Goal: Navigation & Orientation: Understand site structure

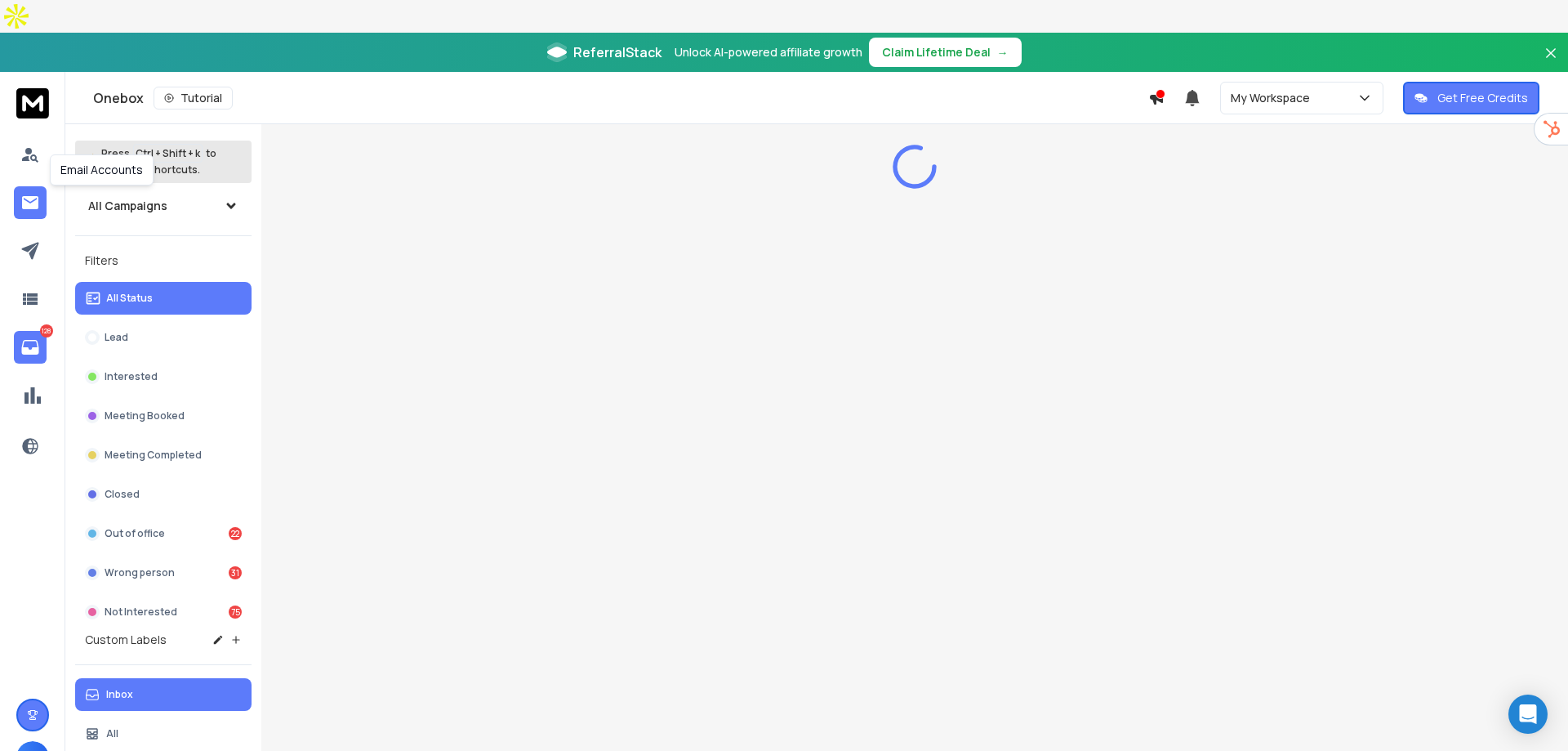
click at [36, 193] on icon at bounding box center [31, 203] width 20 height 20
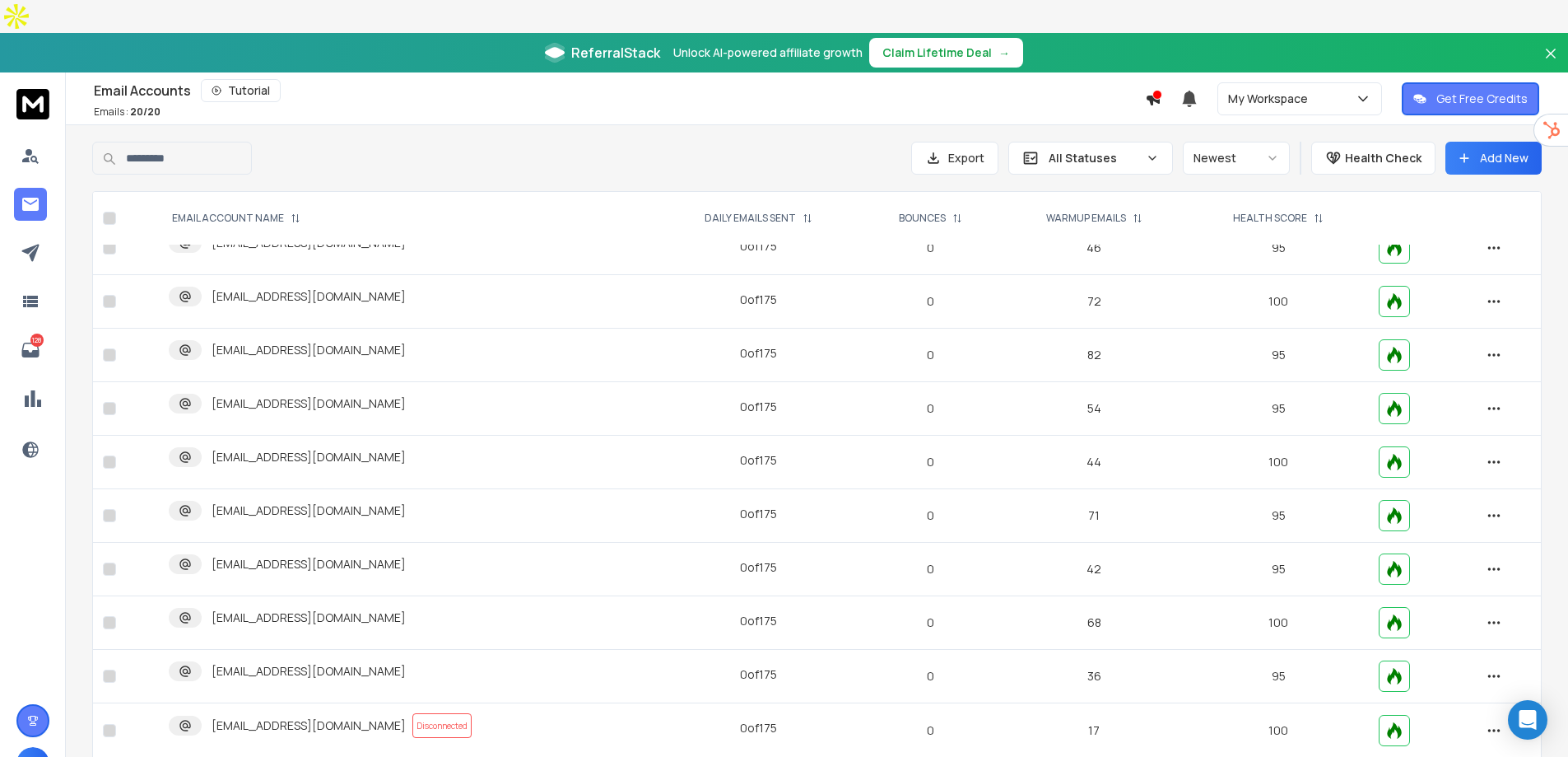
scroll to position [136, 0]
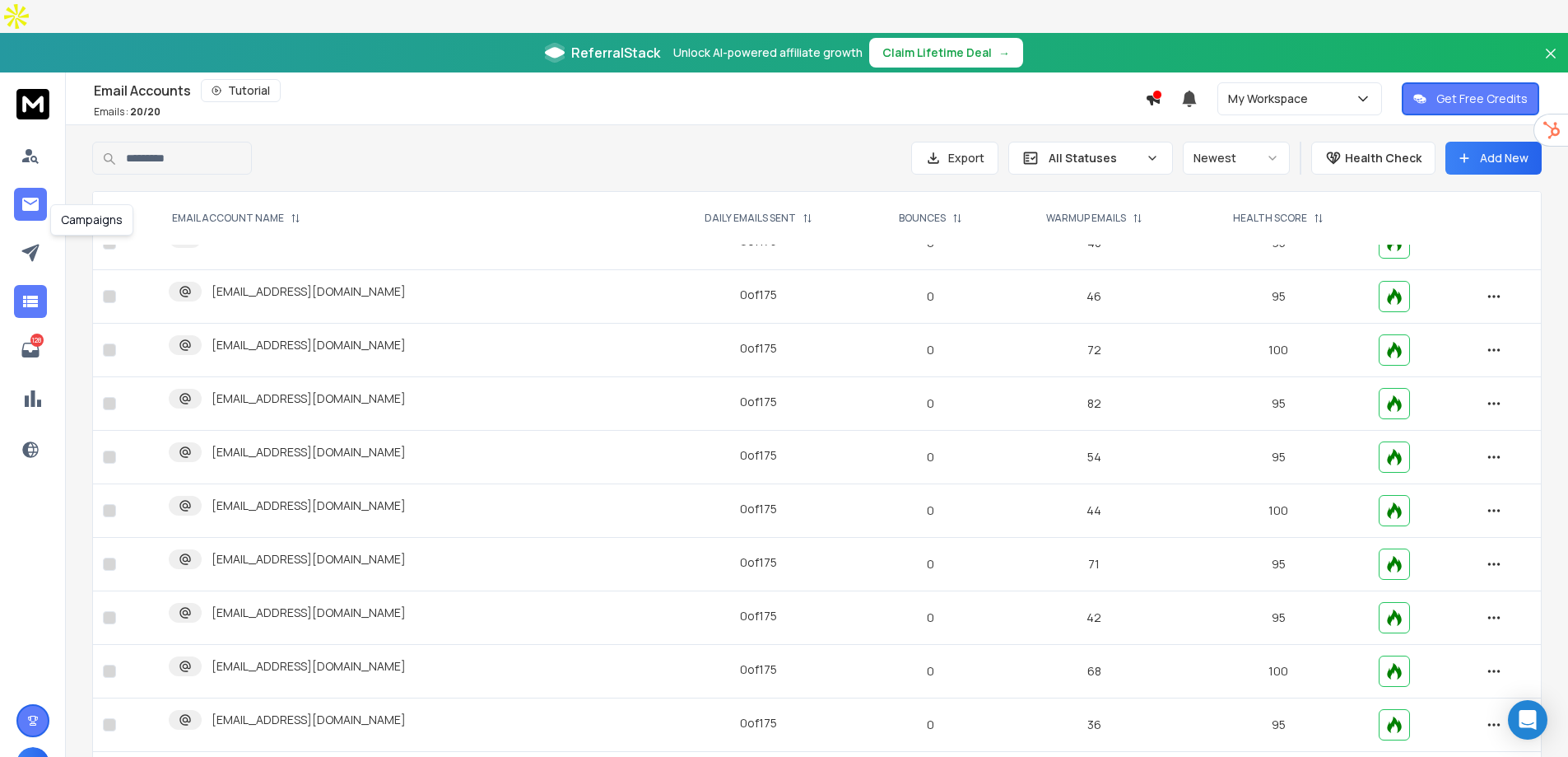
click at [29, 292] on icon at bounding box center [31, 302] width 20 height 20
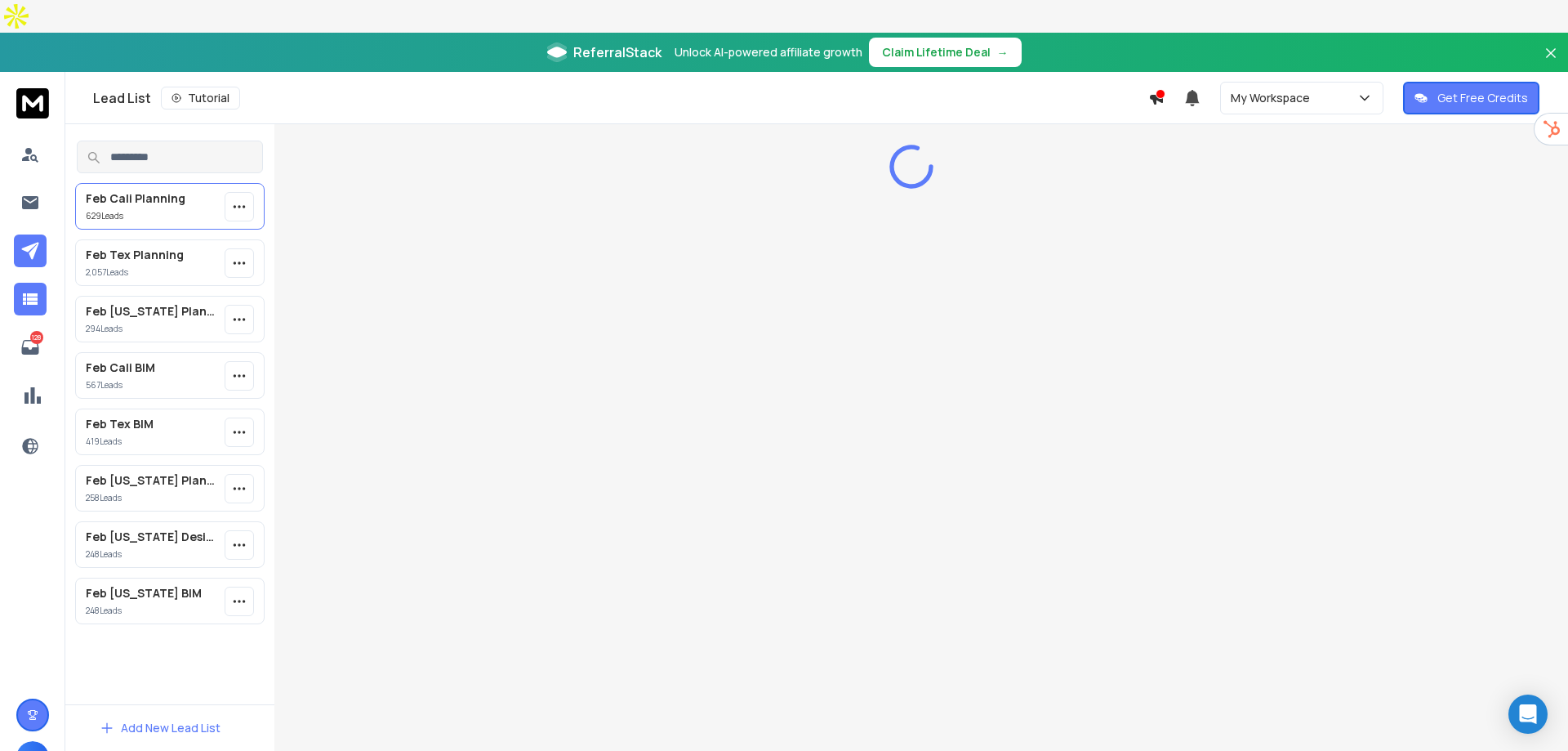
click at [27, 241] on icon at bounding box center [31, 251] width 20 height 20
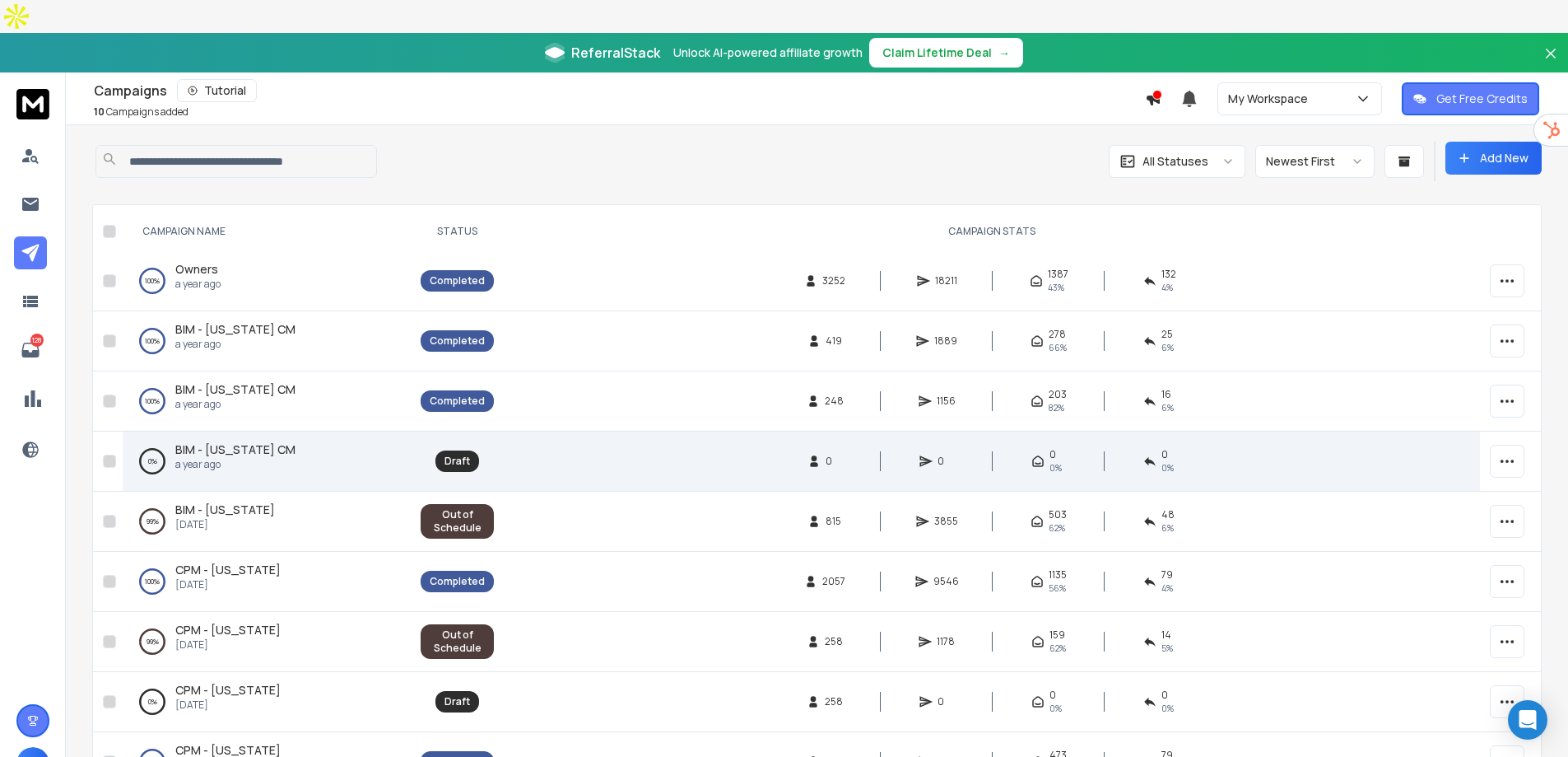
scroll to position [85, 0]
